Goal: Navigation & Orientation: Find specific page/section

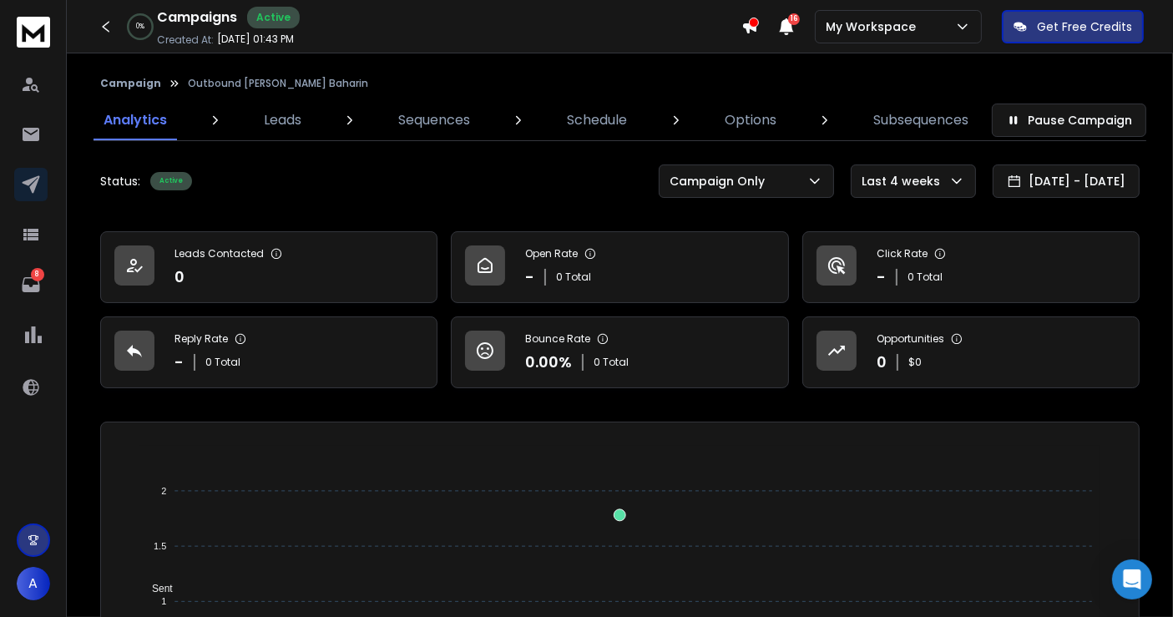
click at [118, 29] on div "0 % Campaigns Active Created At: [DATE] 01:43 PM" at bounding box center [197, 27] width 204 height 40
click at [112, 27] on icon at bounding box center [105, 26] width 15 height 15
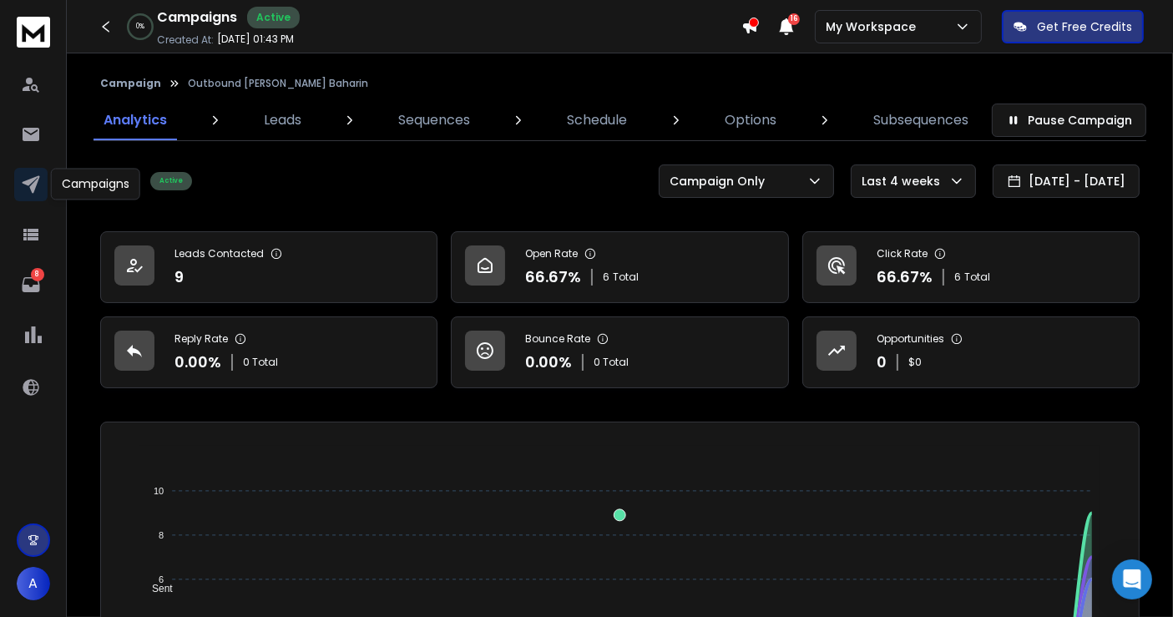
click at [33, 194] on link at bounding box center [30, 184] width 33 height 33
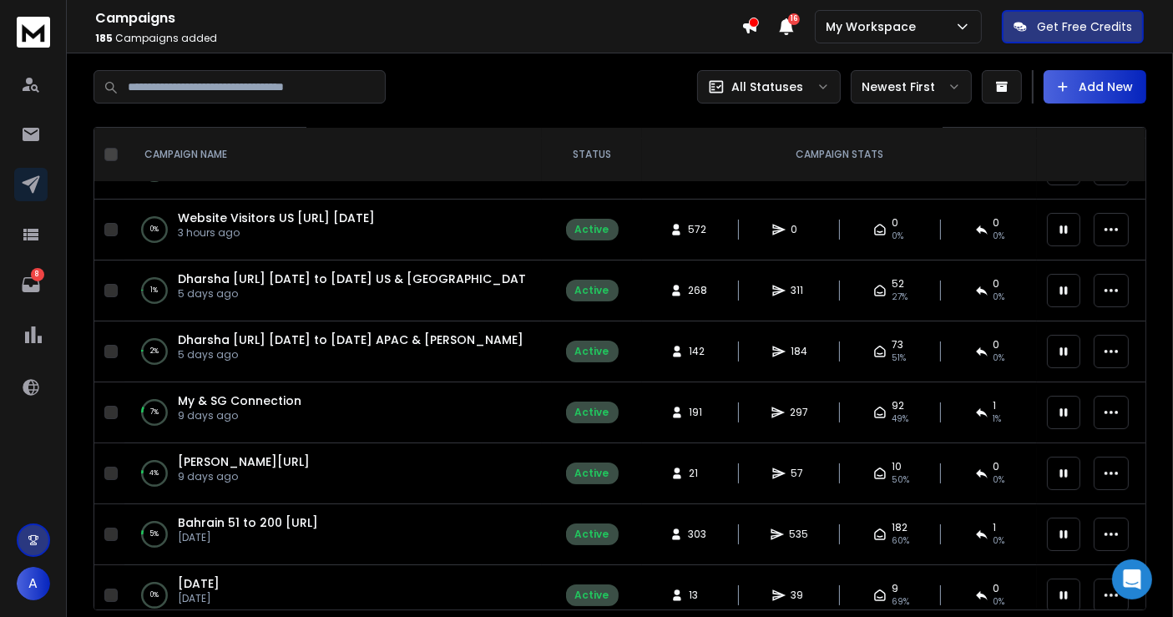
scroll to position [185, 0]
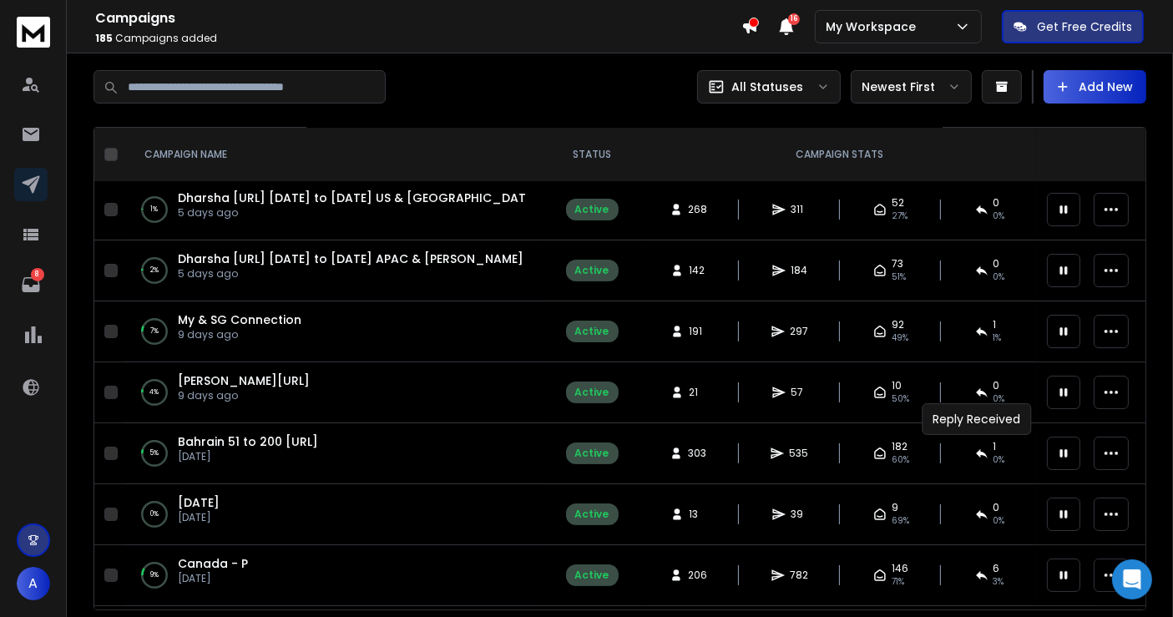
click at [993, 449] on span "1" at bounding box center [994, 446] width 3 height 13
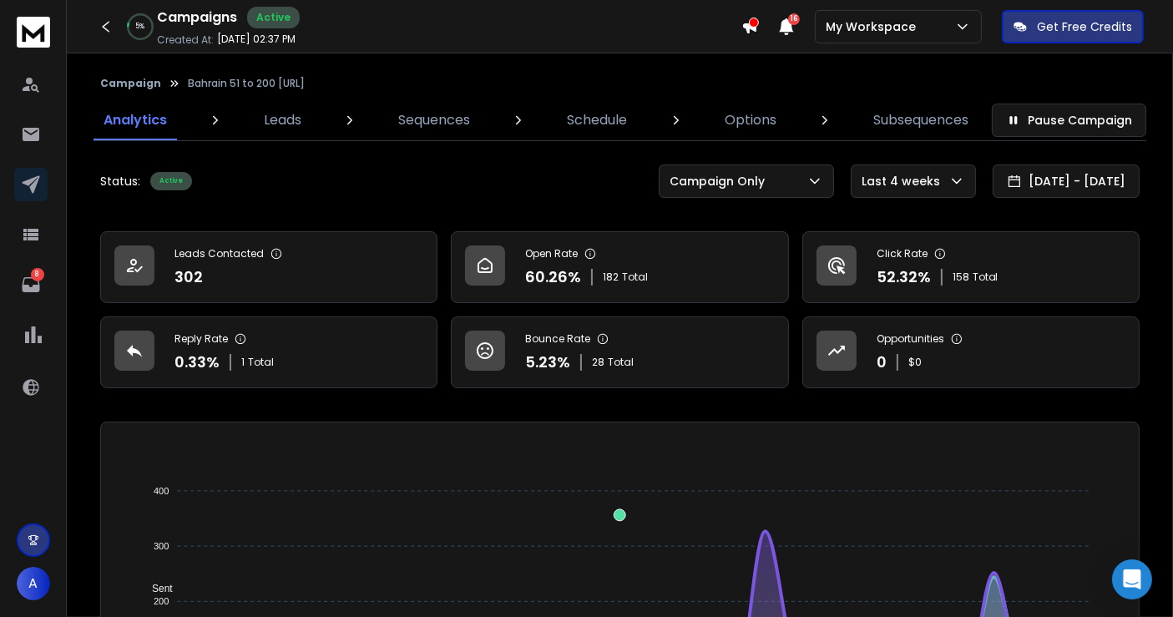
click at [282, 372] on link "Reply Rate 0.33 % 1 Total" at bounding box center [268, 352] width 337 height 72
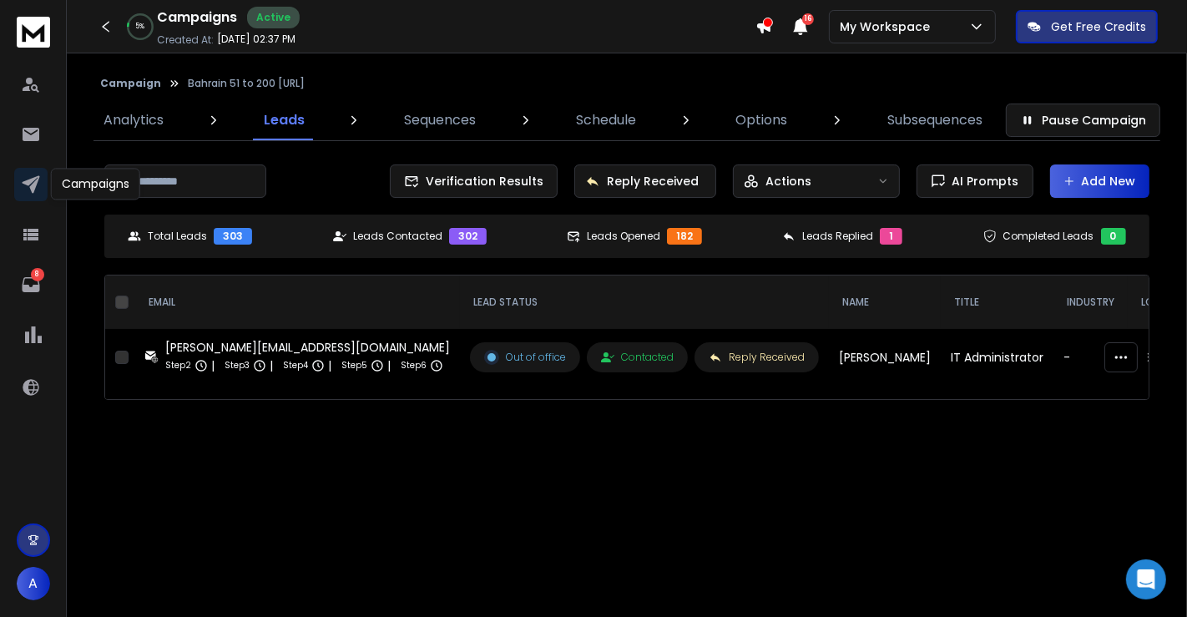
click at [30, 189] on icon at bounding box center [31, 184] width 20 height 20
